Goal: Communication & Community: Answer question/provide support

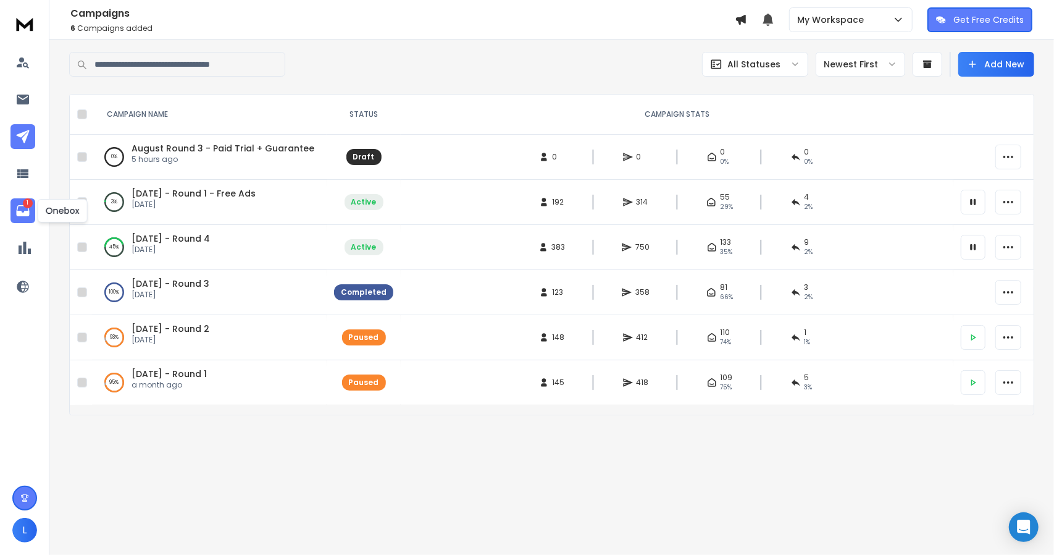
click at [20, 208] on icon at bounding box center [22, 210] width 15 height 15
click at [18, 217] on icon at bounding box center [22, 210] width 15 height 15
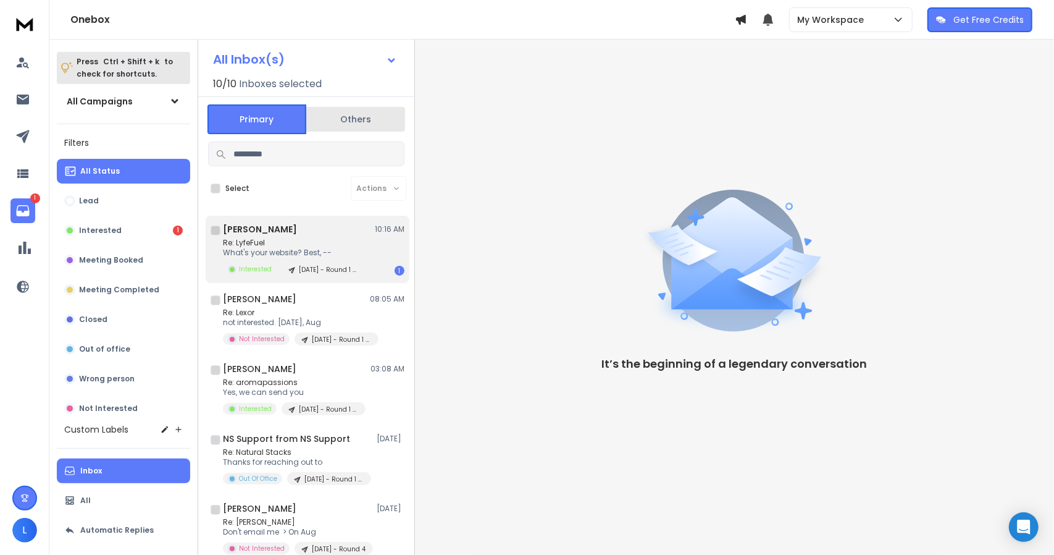
click at [296, 246] on p "Re: LyfeFuel" at bounding box center [294, 243] width 143 height 10
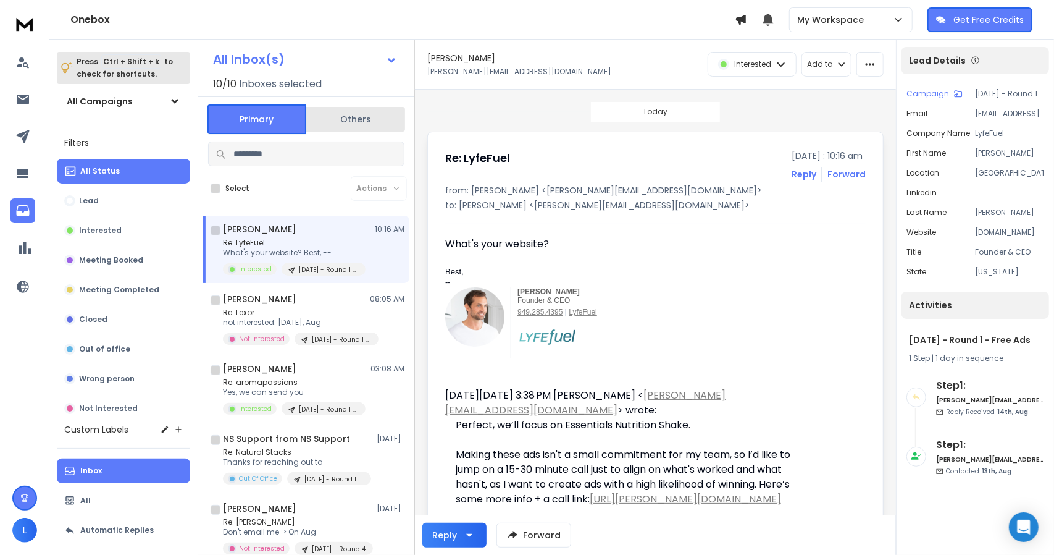
click at [491, 248] on div "What's your website?" at bounding box center [625, 244] width 361 height 15
drag, startPoint x: 558, startPoint y: 497, endPoint x: 732, endPoint y: 496, distance: 174.1
click at [729, 497] on div "Making these ads isn't a small commitment for my team, so I’d like to jump on a…" at bounding box center [631, 476] width 350 height 59
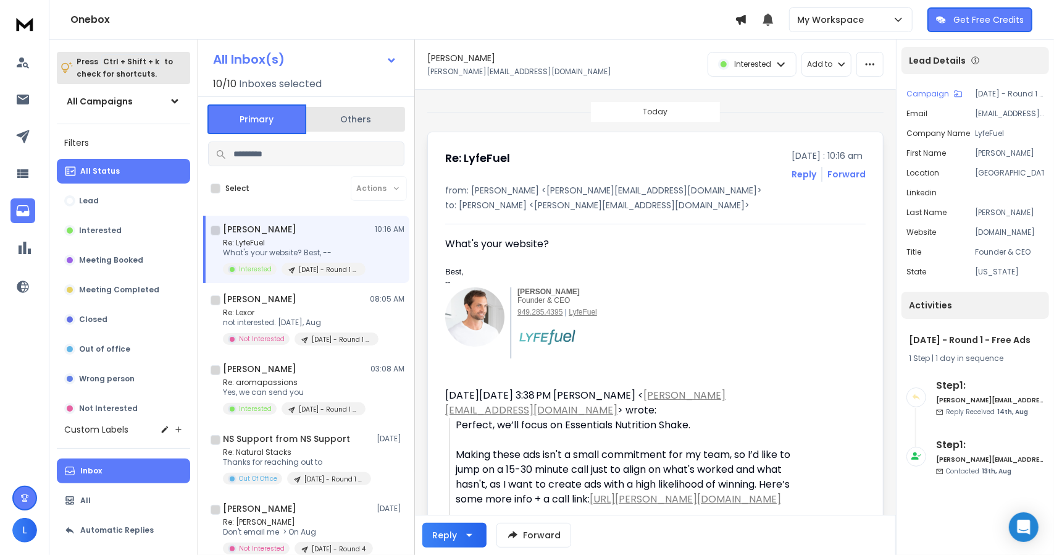
click at [531, 244] on div "What's your website?" at bounding box center [625, 244] width 361 height 15
click at [611, 243] on div "What's your website?" at bounding box center [625, 244] width 361 height 15
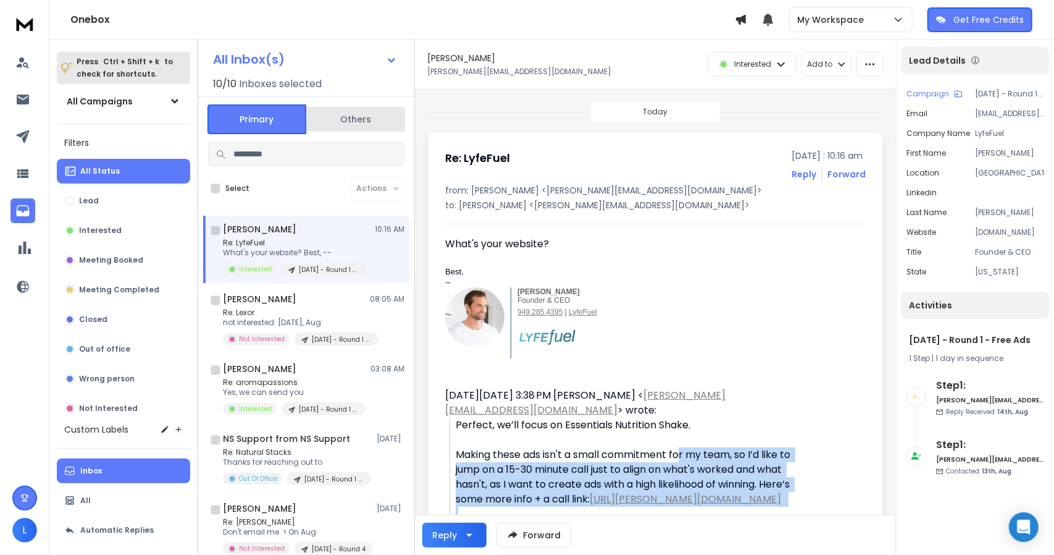
drag, startPoint x: 679, startPoint y: 461, endPoint x: 777, endPoint y: 506, distance: 108.0
click at [784, 494] on div "Making these ads isn't a small commitment for my team, so I’d like to jump on a…" at bounding box center [631, 476] width 350 height 59
click at [782, 472] on div "Making these ads isn't a small commitment for my team, so I’d like to jump on a…" at bounding box center [631, 476] width 350 height 59
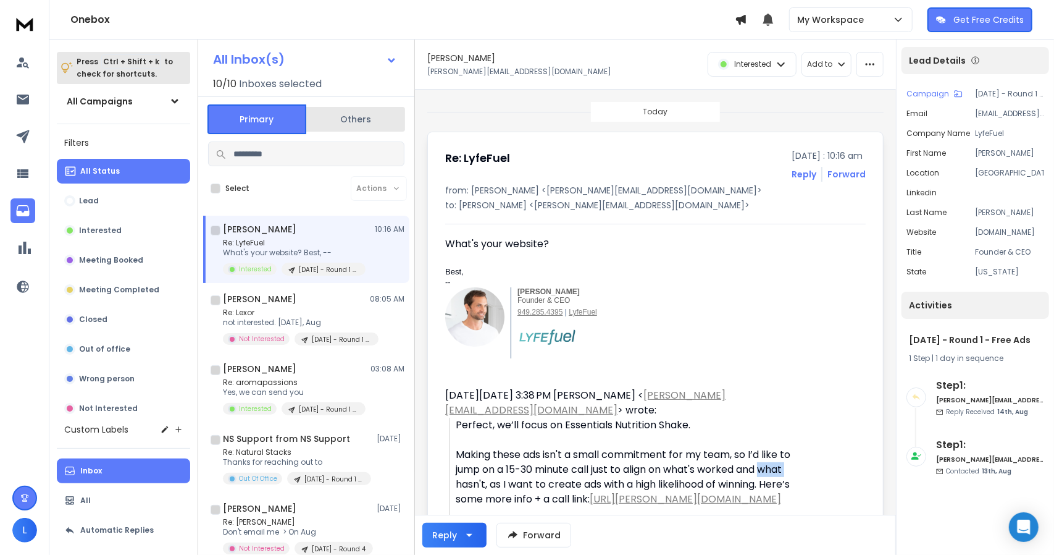
click at [782, 472] on div "Making these ads isn't a small commitment for my team, so I’d like to jump on a…" at bounding box center [631, 476] width 350 height 59
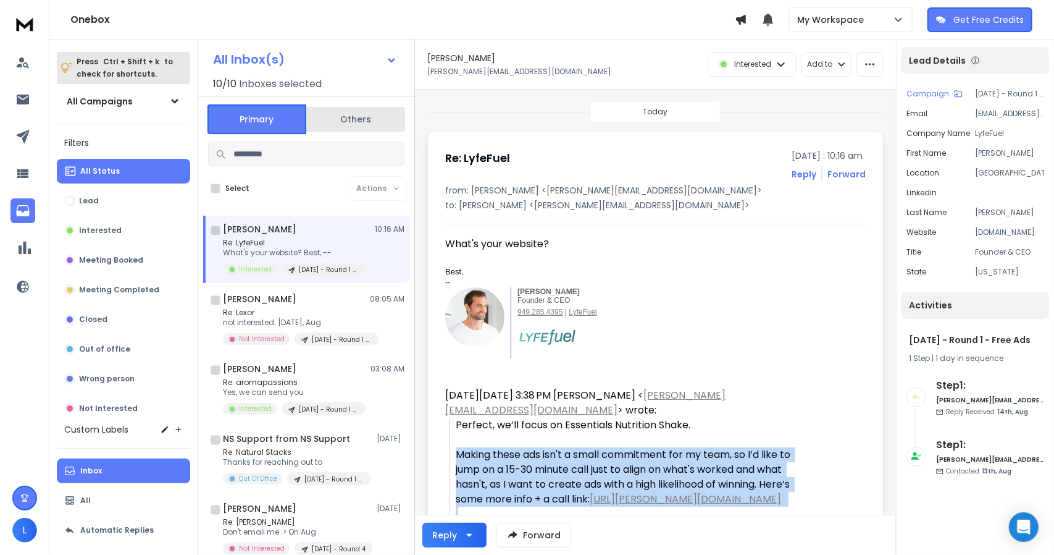
click at [782, 472] on div "Making these ads isn't a small commitment for my team, so I’d like to jump on a…" at bounding box center [631, 476] width 350 height 59
click at [765, 492] on div "Making these ads isn't a small commitment for my team, so I’d like to jump on a…" at bounding box center [631, 476] width 350 height 59
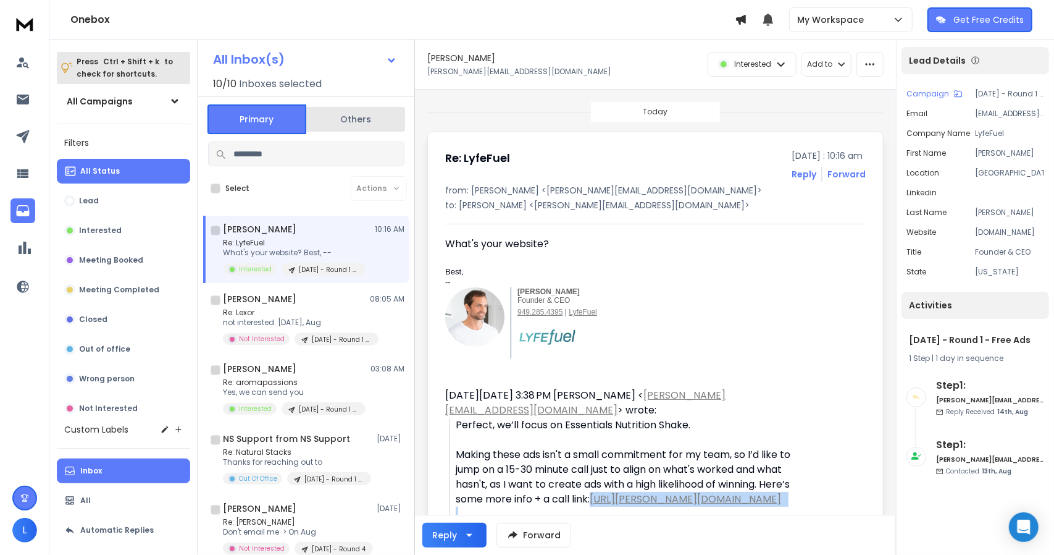
drag, startPoint x: 765, startPoint y: 492, endPoint x: 594, endPoint y: 501, distance: 170.7
click at [594, 501] on div "Making these ads isn't a small commitment for my team, so I’d like to jump on a…" at bounding box center [631, 476] width 350 height 59
click at [545, 245] on div "What's your website?" at bounding box center [625, 244] width 361 height 15
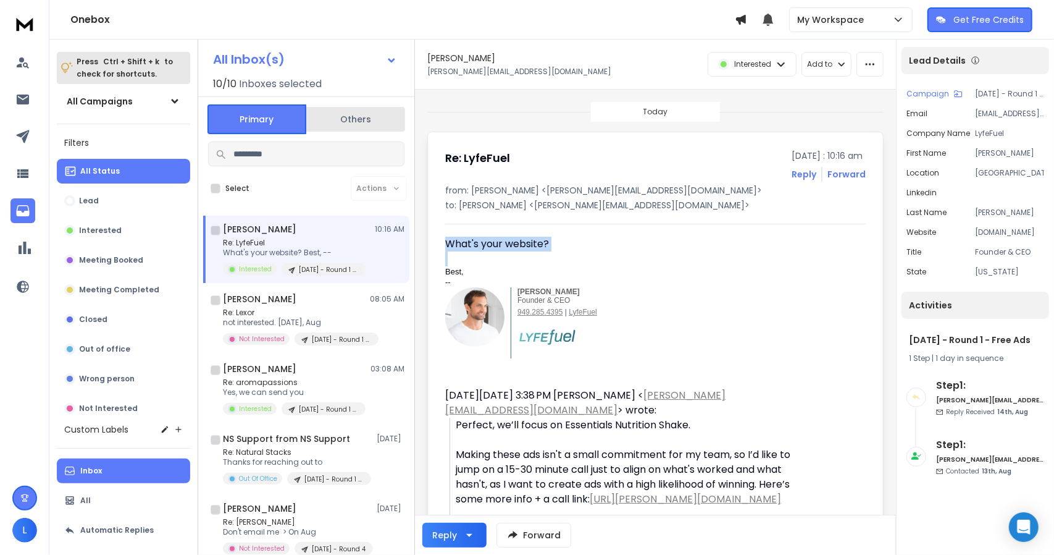
click at [534, 251] on div at bounding box center [625, 258] width 361 height 15
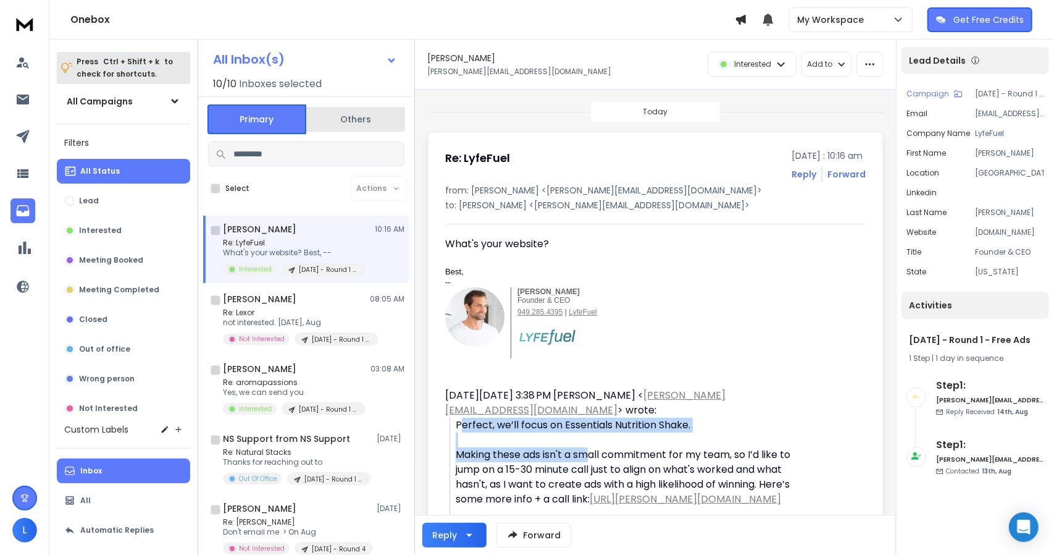
drag, startPoint x: 462, startPoint y: 431, endPoint x: 592, endPoint y: 460, distance: 132.9
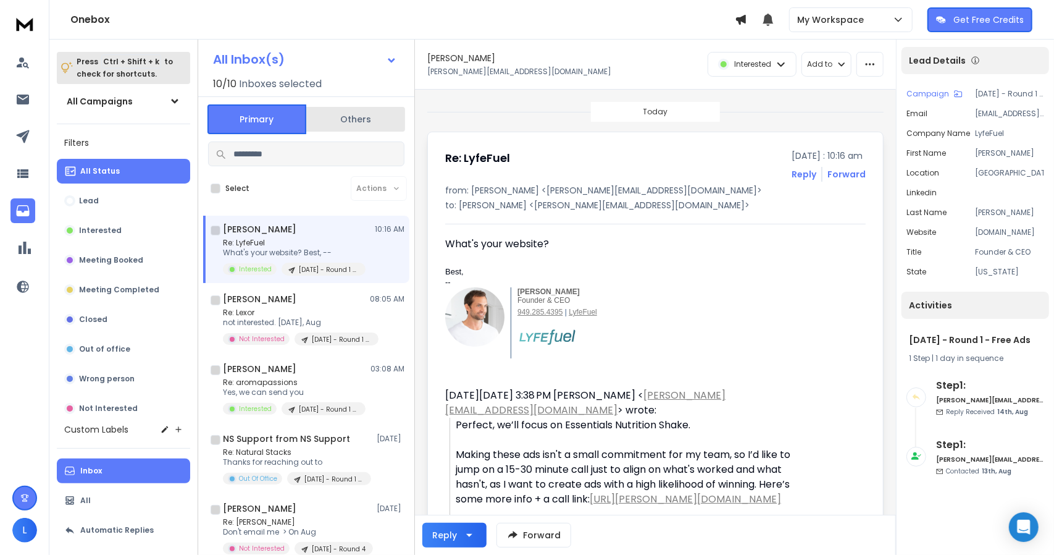
click at [585, 469] on div "Making these ads isn't a small commitment for my team, so I’d like to jump on a…" at bounding box center [631, 476] width 350 height 59
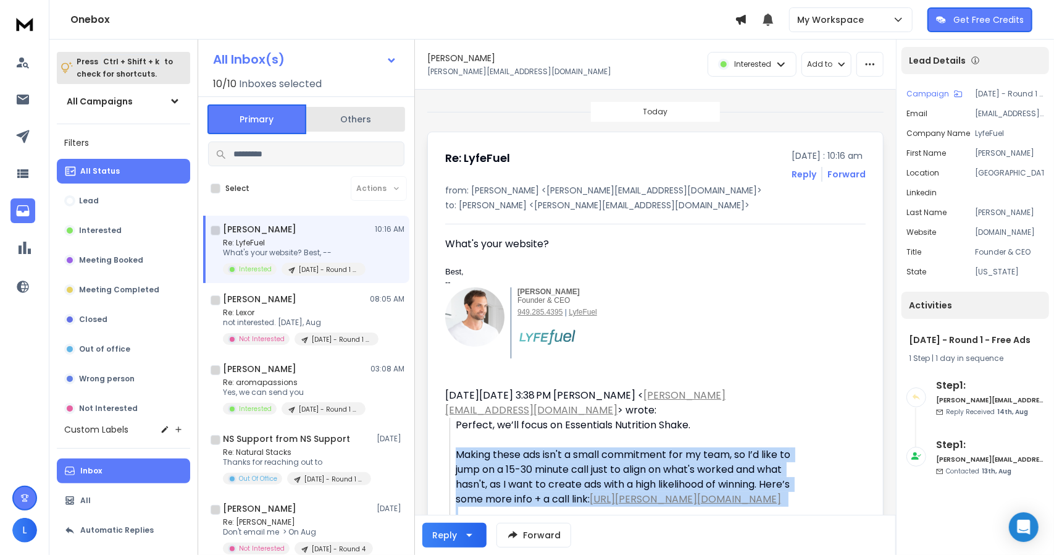
click at [585, 469] on div "Making these ads isn't a small commitment for my team, so I’d like to jump on a…" at bounding box center [631, 476] width 350 height 59
click at [584, 447] on div "Making these ads isn't a small commitment for my team, so I’d like to jump on a…" at bounding box center [631, 476] width 350 height 59
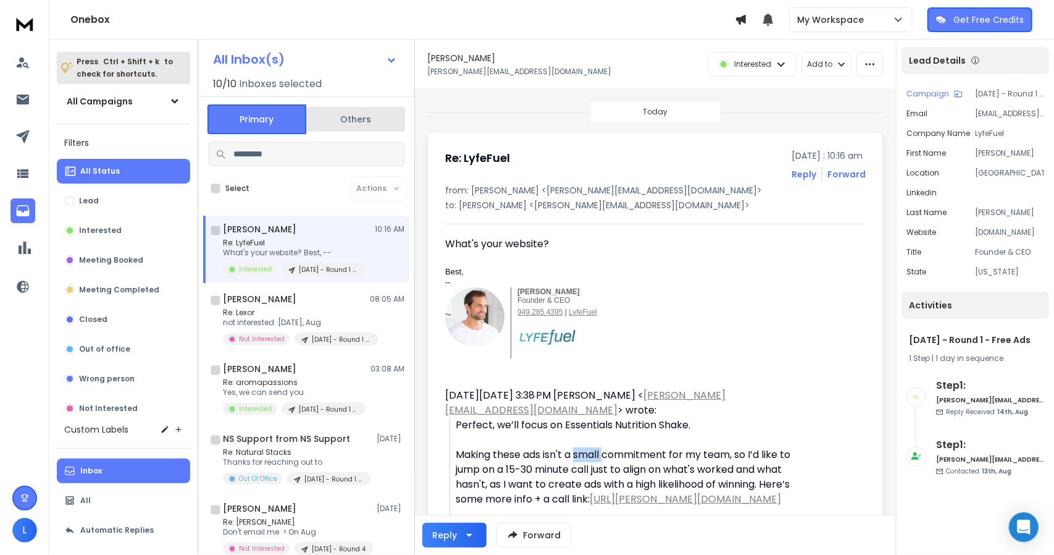
click at [584, 447] on div "Making these ads isn't a small commitment for my team, so I’d like to jump on a…" at bounding box center [631, 476] width 350 height 59
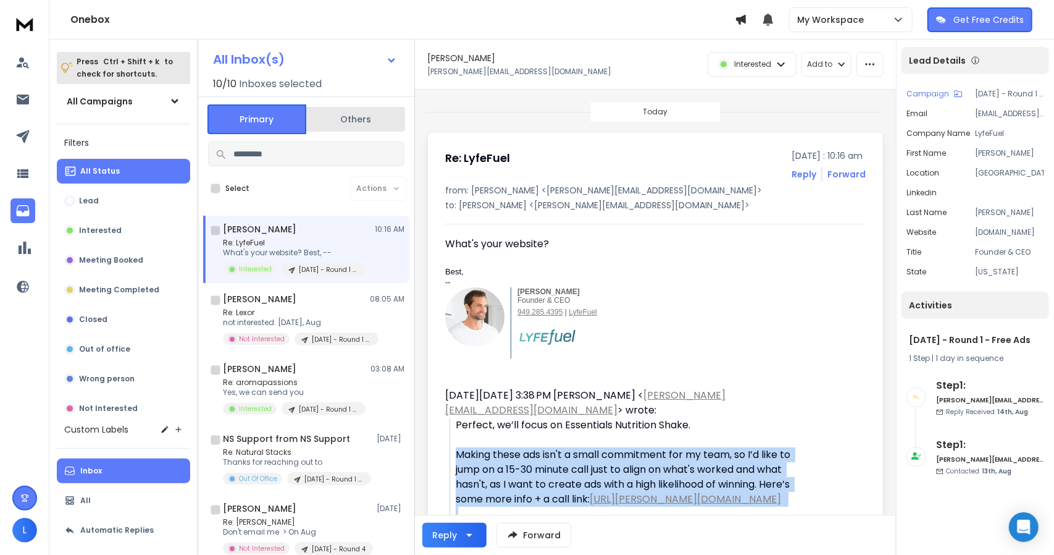
click at [584, 447] on div "Making these ads isn't a small commitment for my team, so I’d like to jump on a…" at bounding box center [631, 476] width 350 height 59
click at [553, 467] on div "Making these ads isn't a small commitment for my team, so I’d like to jump on a…" at bounding box center [631, 476] width 350 height 59
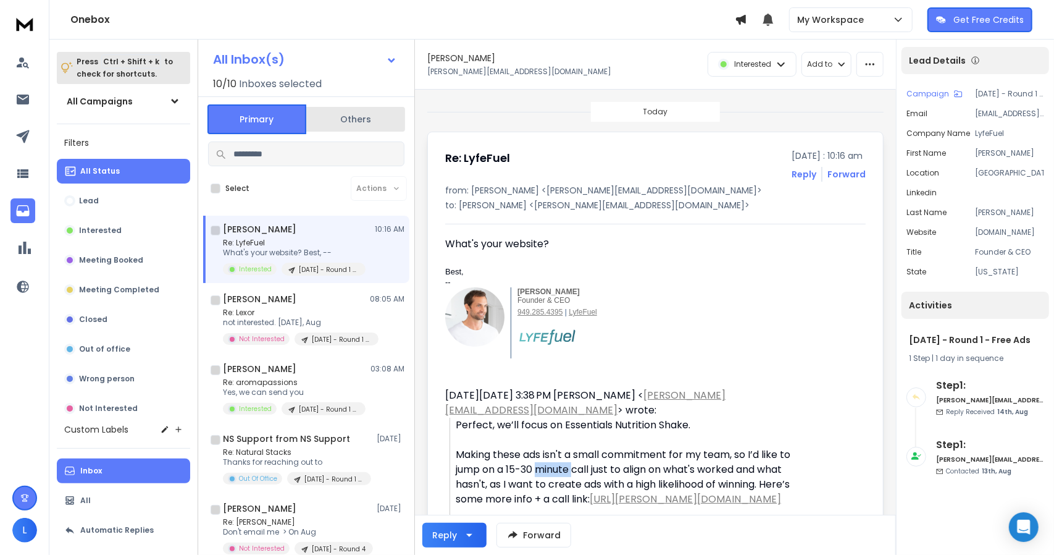
click at [553, 467] on div "Making these ads isn't a small commitment for my team, so I’d like to jump on a…" at bounding box center [631, 476] width 350 height 59
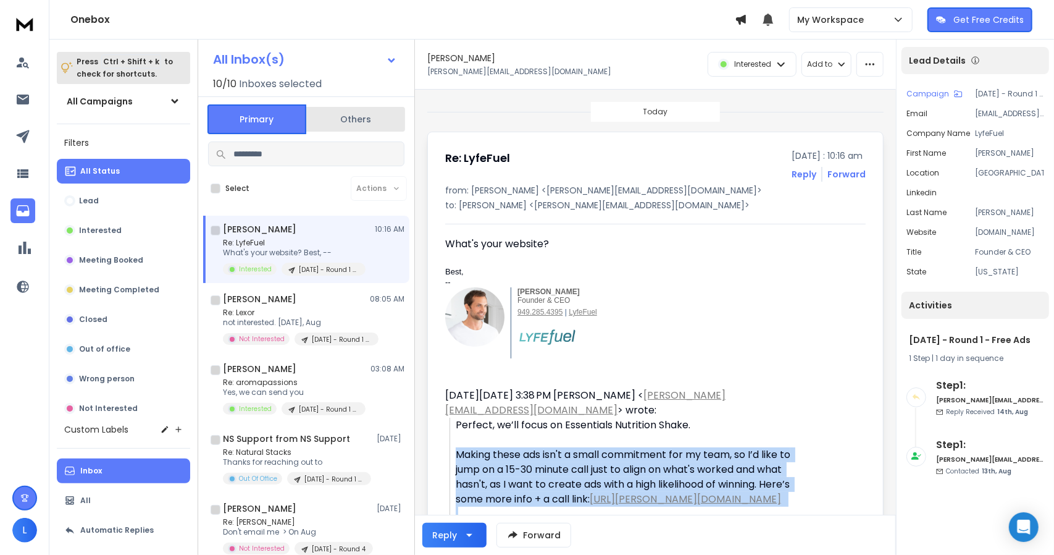
click at [553, 467] on div "Making these ads isn't a small commitment for my team, so I’d like to jump on a…" at bounding box center [631, 476] width 350 height 59
click at [510, 480] on div "Making these ads isn't a small commitment for my team, so I’d like to jump on a…" at bounding box center [631, 476] width 350 height 59
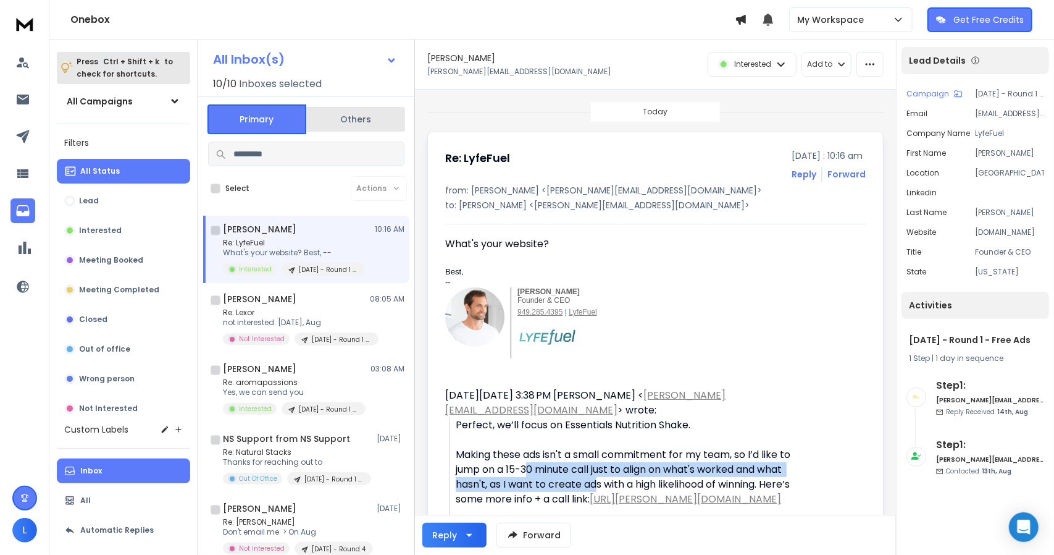
drag, startPoint x: 531, startPoint y: 467, endPoint x: 597, endPoint y: 485, distance: 68.3
click at [597, 485] on div "Making these ads isn't a small commitment for my team, so I’d like to jump on a…" at bounding box center [631, 476] width 350 height 59
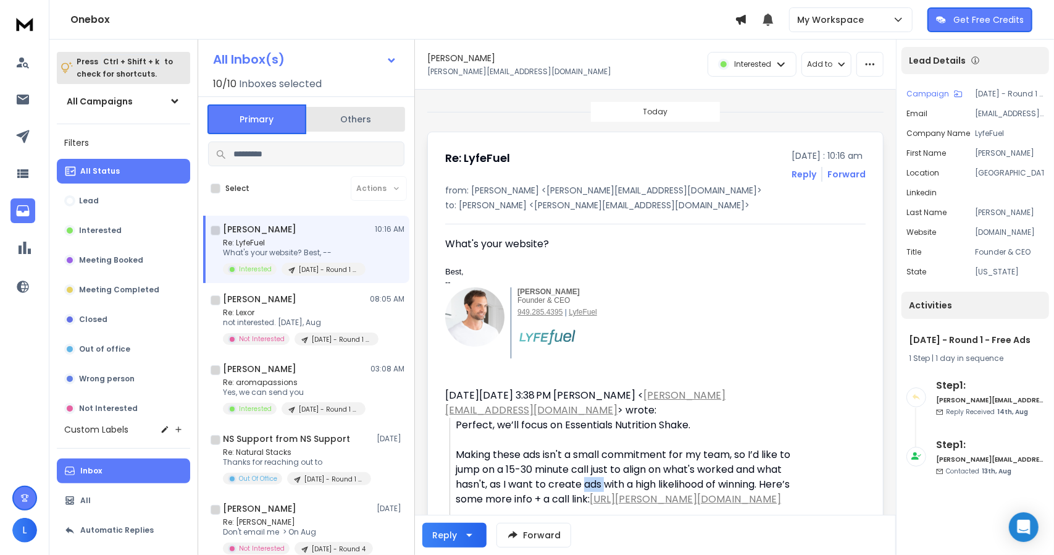
click at [597, 485] on div "Making these ads isn't a small commitment for my team, so I’d like to jump on a…" at bounding box center [631, 476] width 350 height 59
click at [449, 534] on div "Reply" at bounding box center [444, 535] width 25 height 12
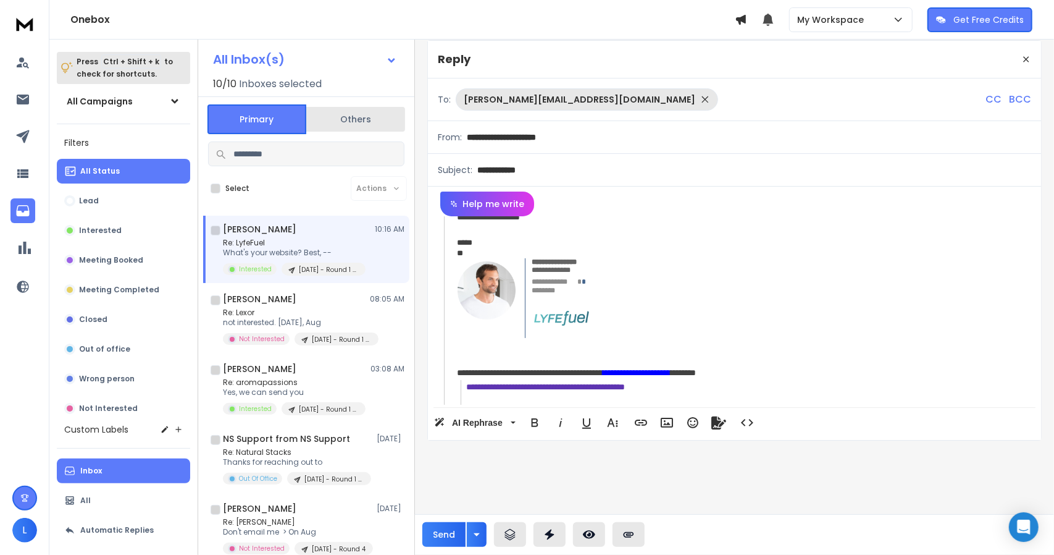
scroll to position [185, 0]
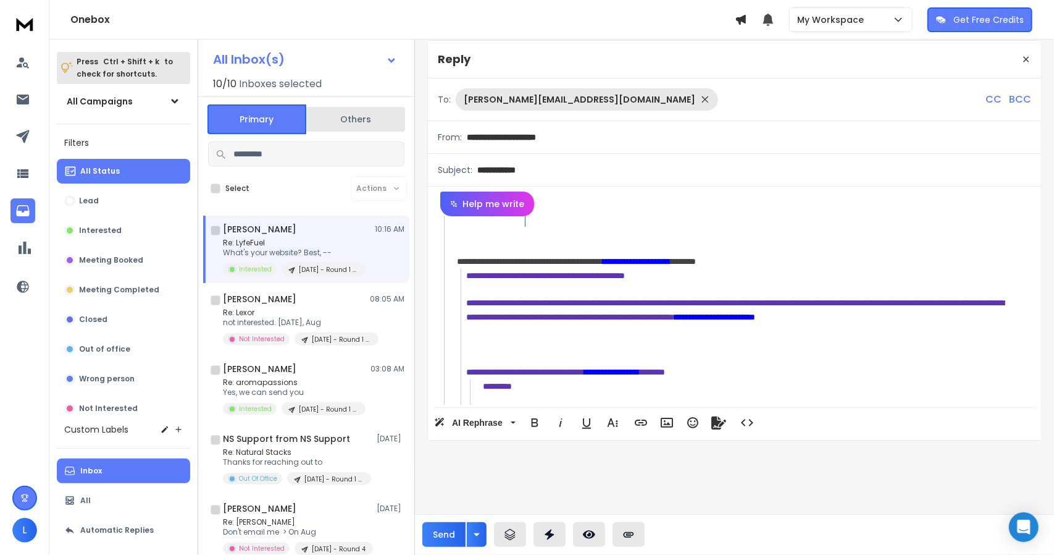
click at [491, 299] on div "**********" at bounding box center [742, 310] width 552 height 28
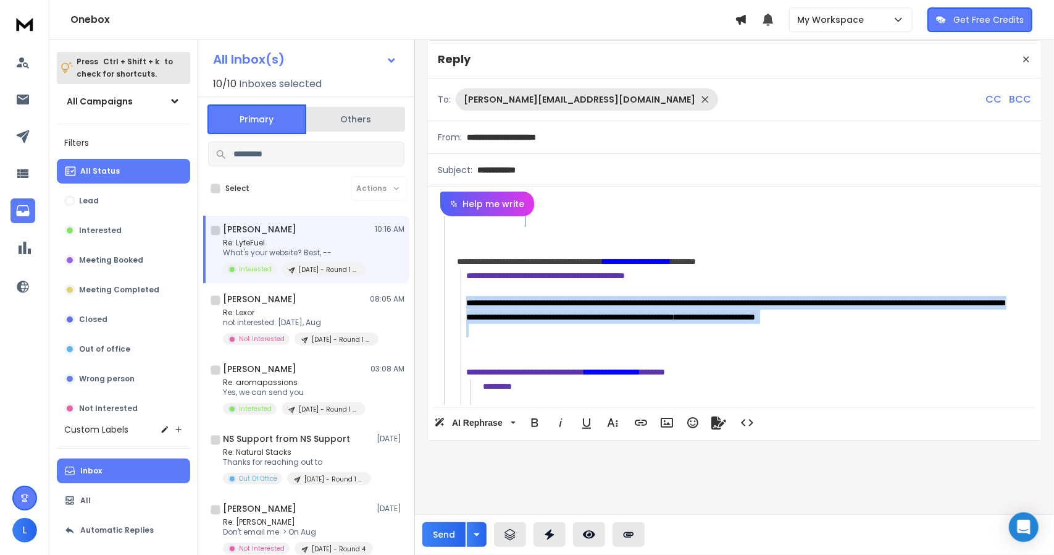
click at [491, 299] on div "**********" at bounding box center [742, 310] width 552 height 28
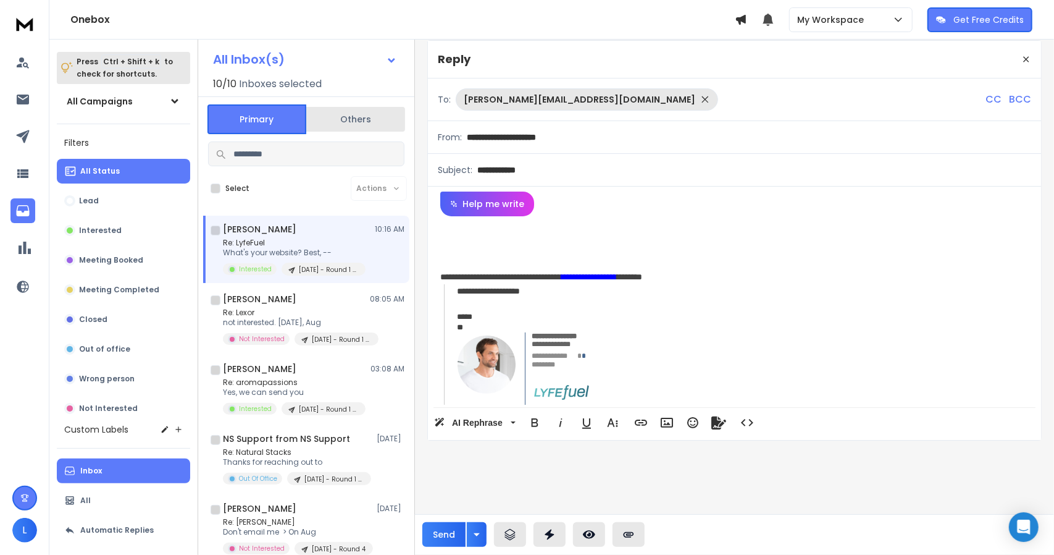
click at [557, 206] on div "Help me write" at bounding box center [734, 202] width 613 height 32
click at [549, 154] on div "**********" at bounding box center [734, 170] width 613 height 32
click at [533, 237] on div at bounding box center [732, 235] width 585 height 14
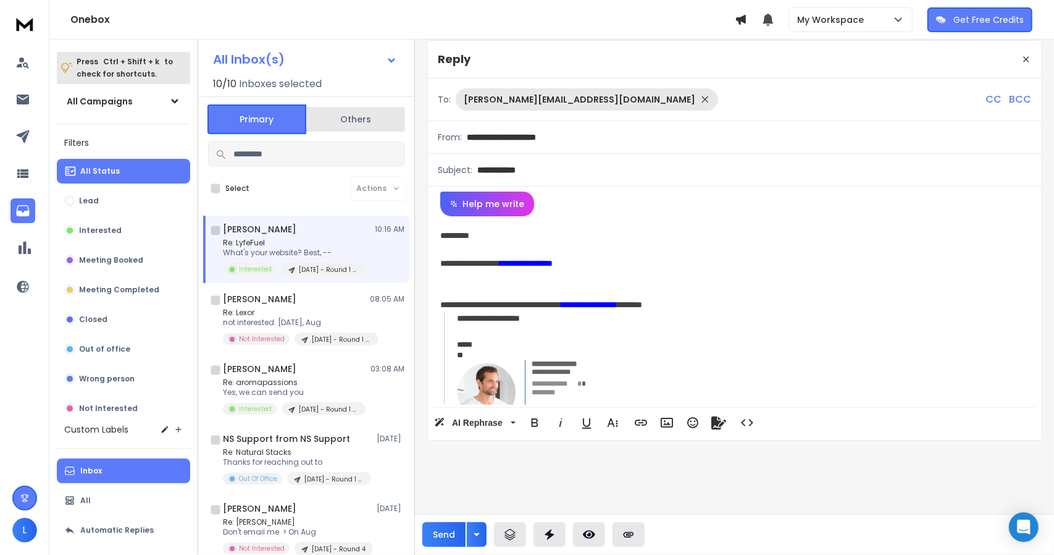
click at [501, 280] on div at bounding box center [732, 277] width 585 height 14
click at [468, 265] on div "**********" at bounding box center [728, 263] width 576 height 14
click at [497, 282] on div at bounding box center [732, 277] width 585 height 14
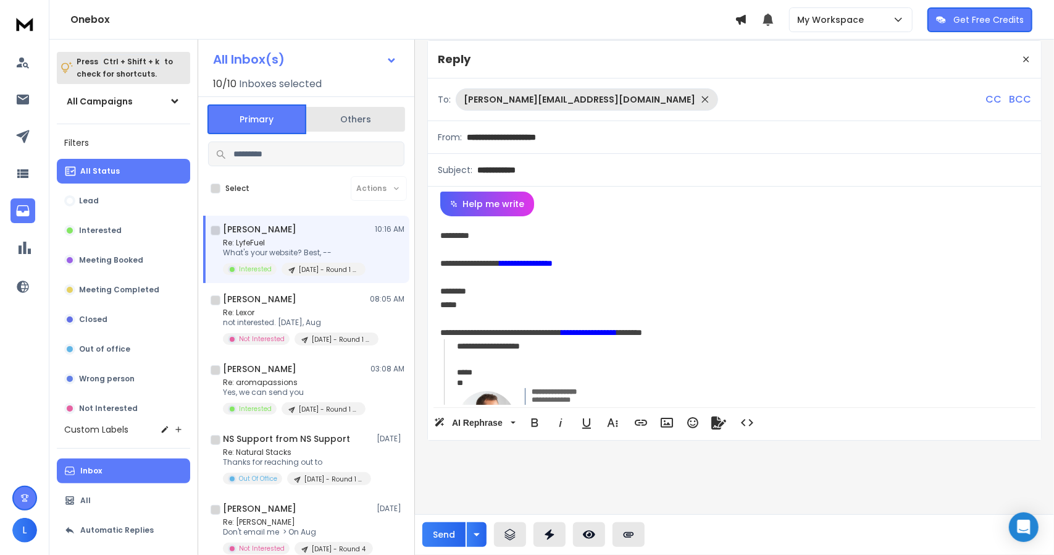
click at [437, 542] on button "Send" at bounding box center [443, 534] width 43 height 25
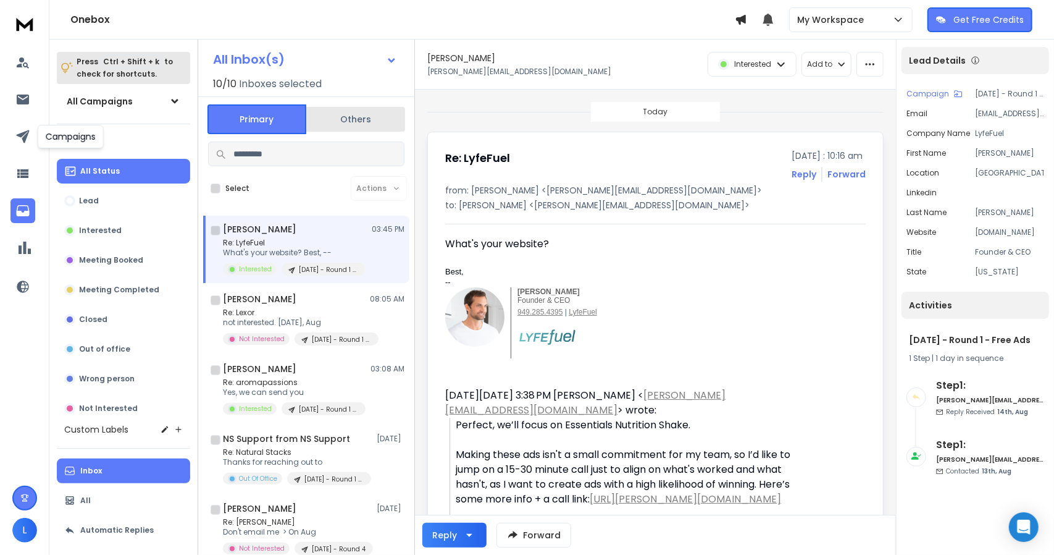
click at [38, 125] on div "Campaigns" at bounding box center [71, 136] width 66 height 23
click at [28, 137] on icon at bounding box center [22, 136] width 15 height 15
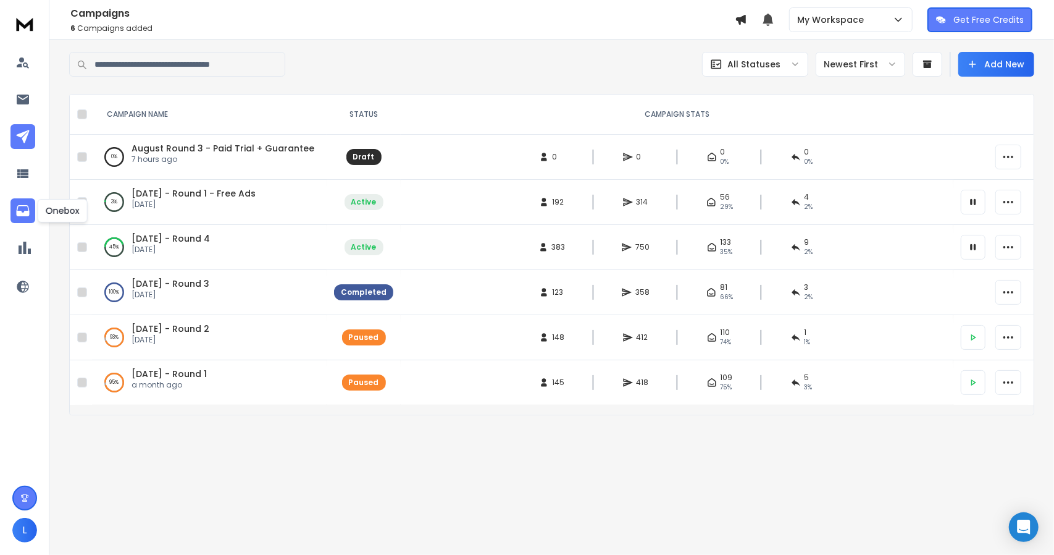
click at [30, 207] on icon at bounding box center [22, 210] width 15 height 15
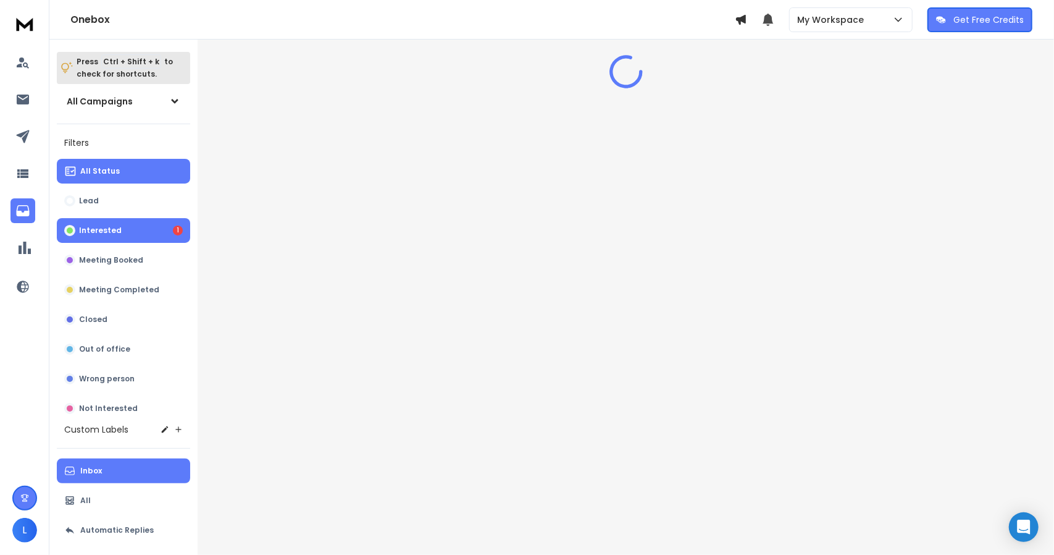
click at [99, 233] on div "All Status Lead Interested 1 Meeting Booked Meeting Completed Closed Out of off…" at bounding box center [123, 290] width 133 height 262
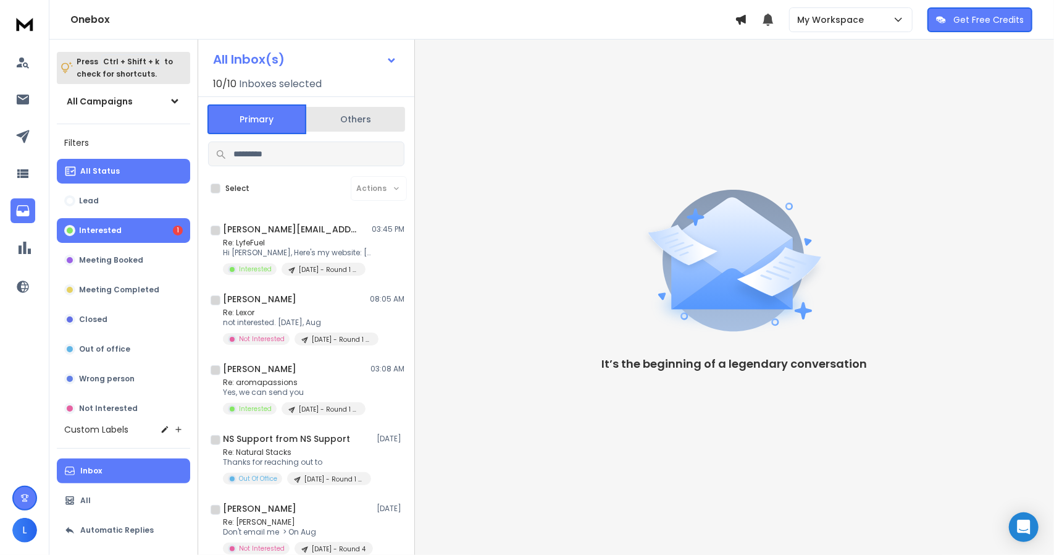
click at [149, 233] on button "Interested 1" at bounding box center [123, 230] width 133 height 25
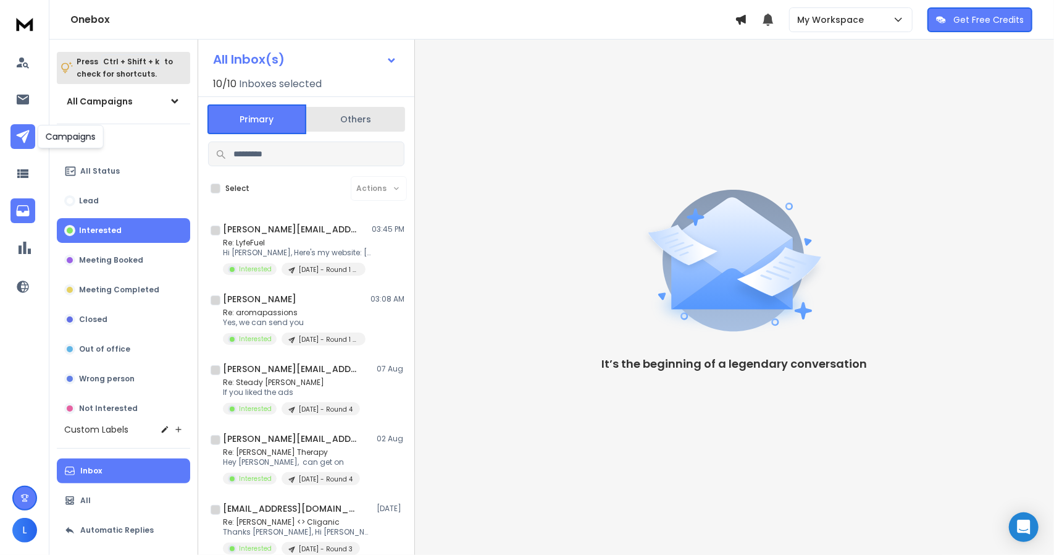
click at [12, 138] on link at bounding box center [22, 136] width 25 height 25
